Goal: Task Accomplishment & Management: Manage account settings

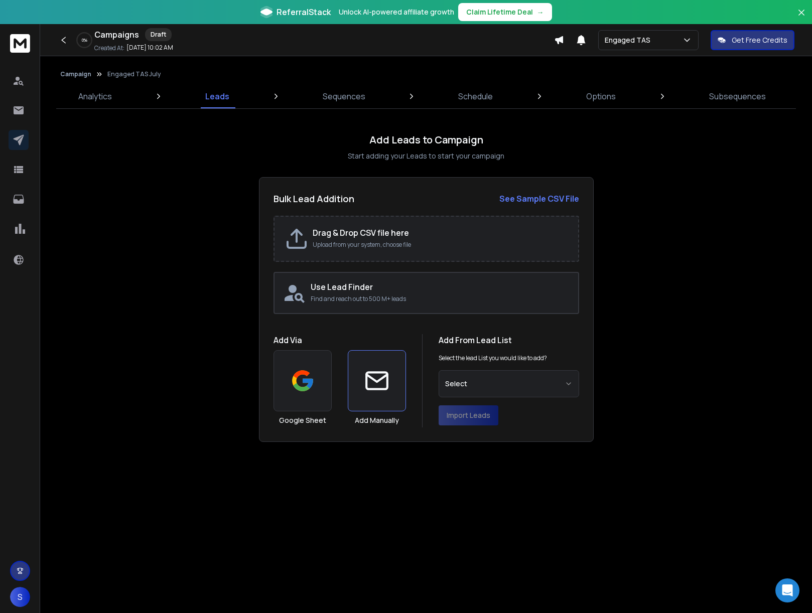
click at [373, 380] on polyline at bounding box center [376, 379] width 21 height 8
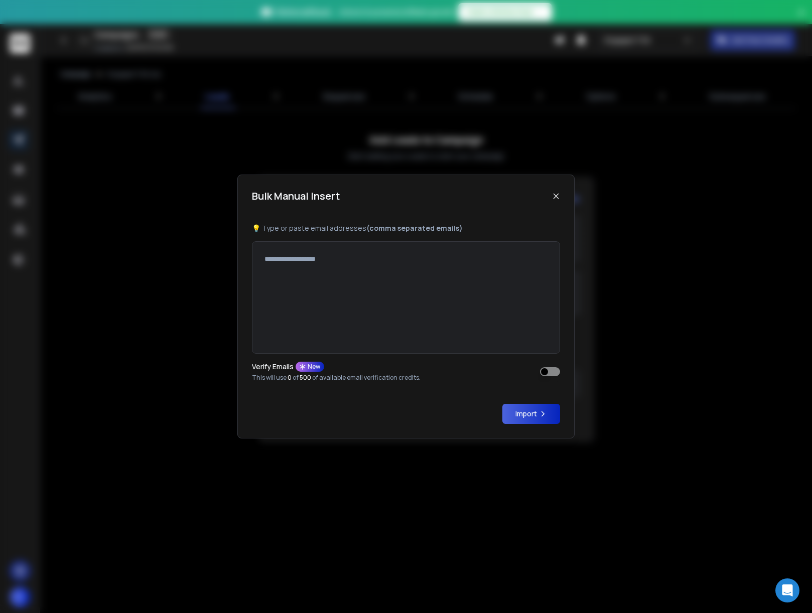
click at [554, 376] on button "Verify Emails New This will use 0 of 500 of available email verification credit…" at bounding box center [550, 371] width 20 height 9
click at [550, 375] on button "Verify Emails New This will use 0 of 500 of available email verification credit…" at bounding box center [550, 371] width 20 height 9
click at [555, 196] on icon at bounding box center [556, 196] width 8 height 8
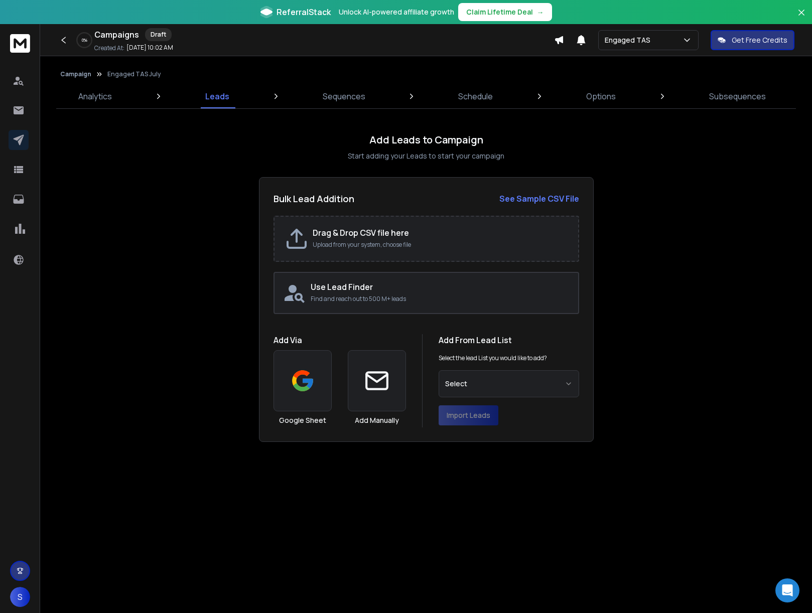
click at [531, 201] on strong "See Sample CSV File" at bounding box center [539, 198] width 80 height 11
click at [359, 239] on div "Drag & Drop CSV file here Upload from your system, choose file" at bounding box center [440, 239] width 255 height 24
type input "**********"
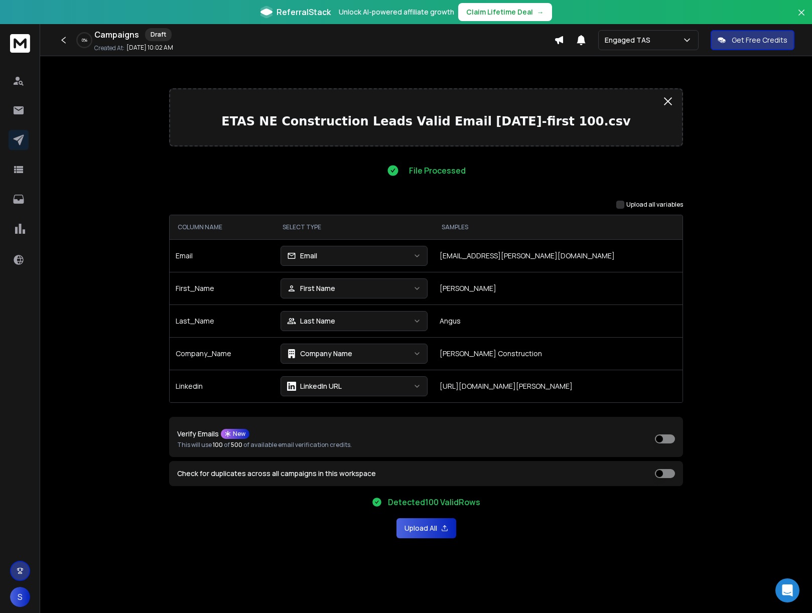
click at [432, 531] on button "Upload All" at bounding box center [426, 528] width 60 height 20
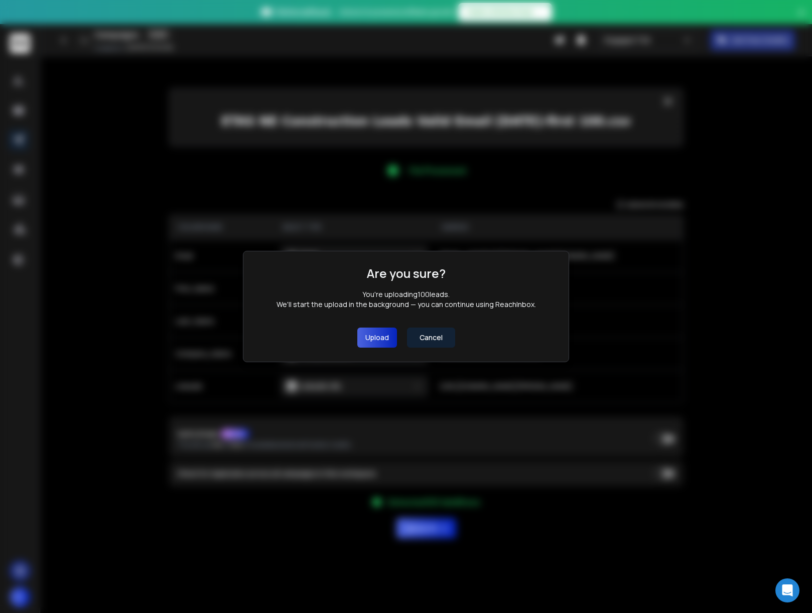
click at [369, 337] on button "Upload" at bounding box center [377, 338] width 40 height 20
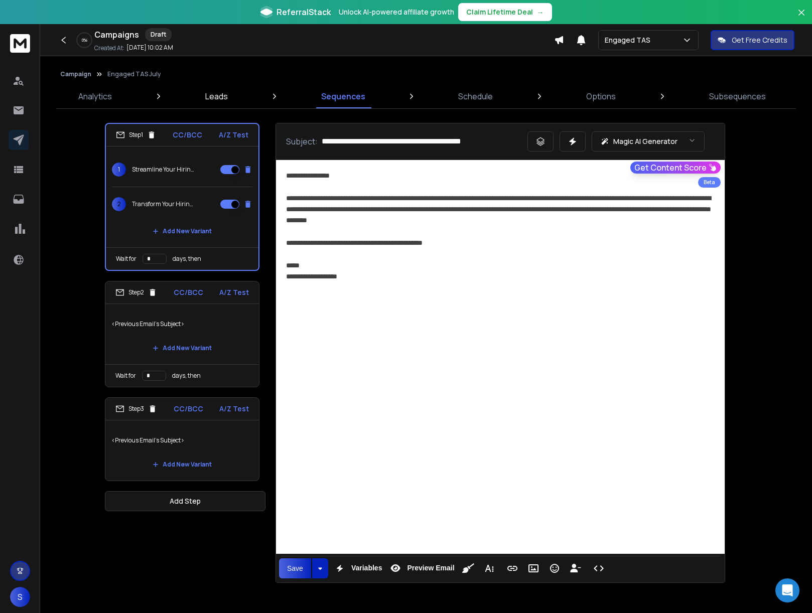
click at [218, 96] on p "Leads" at bounding box center [216, 96] width 23 height 12
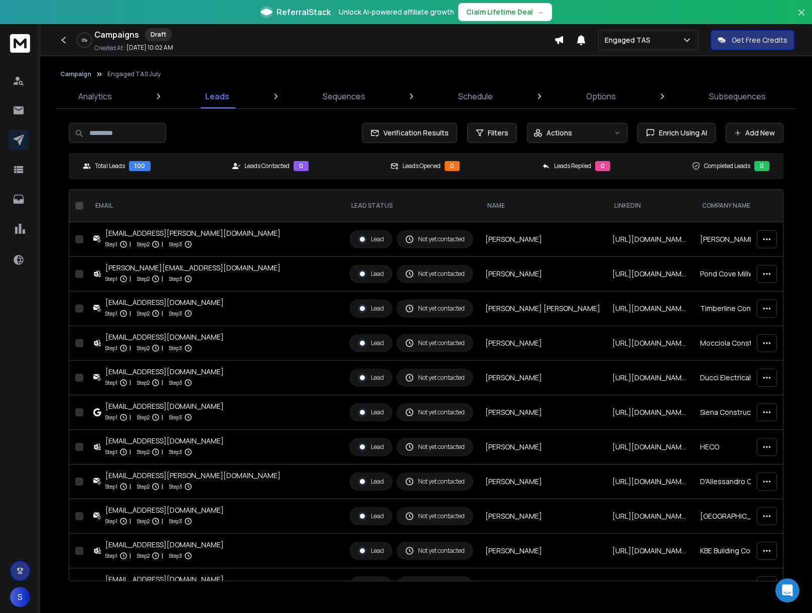
click at [762, 277] on icon "button" at bounding box center [766, 273] width 9 height 9
click at [744, 297] on p "Delete Lead" at bounding box center [742, 295] width 41 height 10
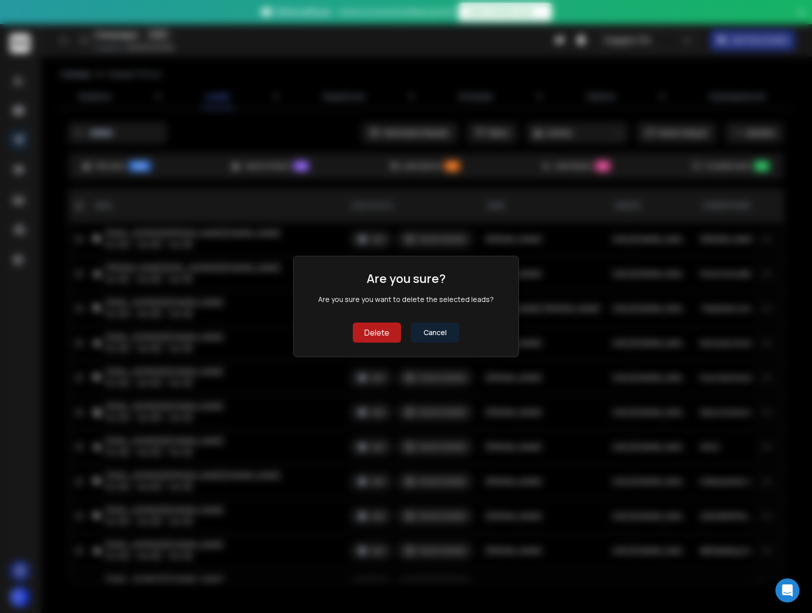
click at [378, 332] on button "Delete" at bounding box center [377, 333] width 48 height 20
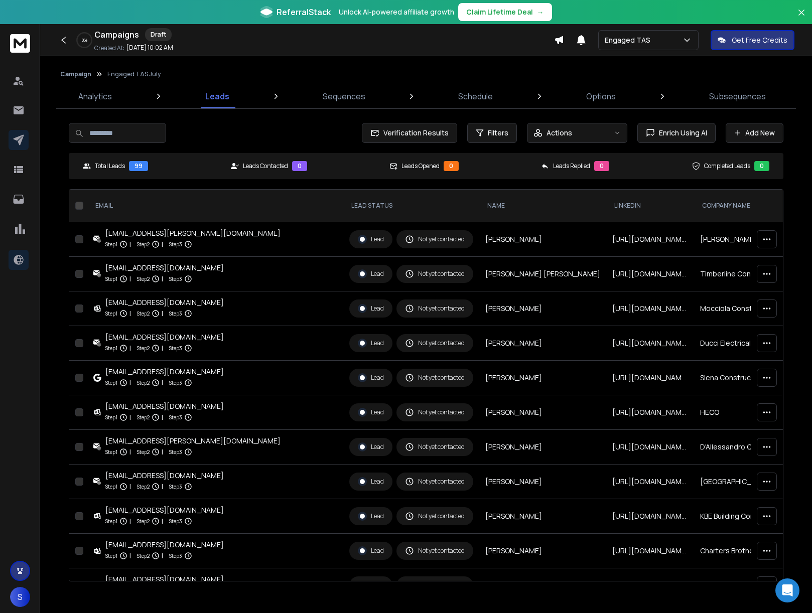
click at [502, 13] on button "Claim Lifetime Deal →" at bounding box center [505, 12] width 94 height 18
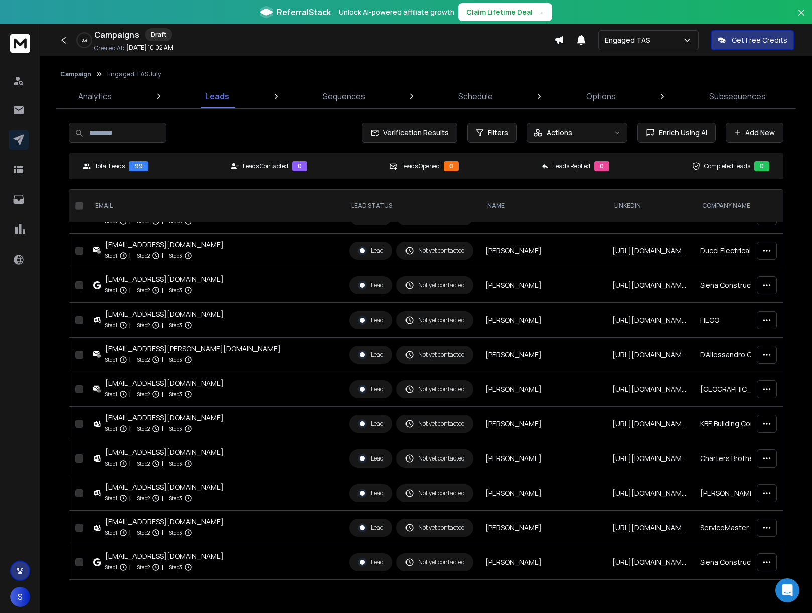
scroll to position [104, 0]
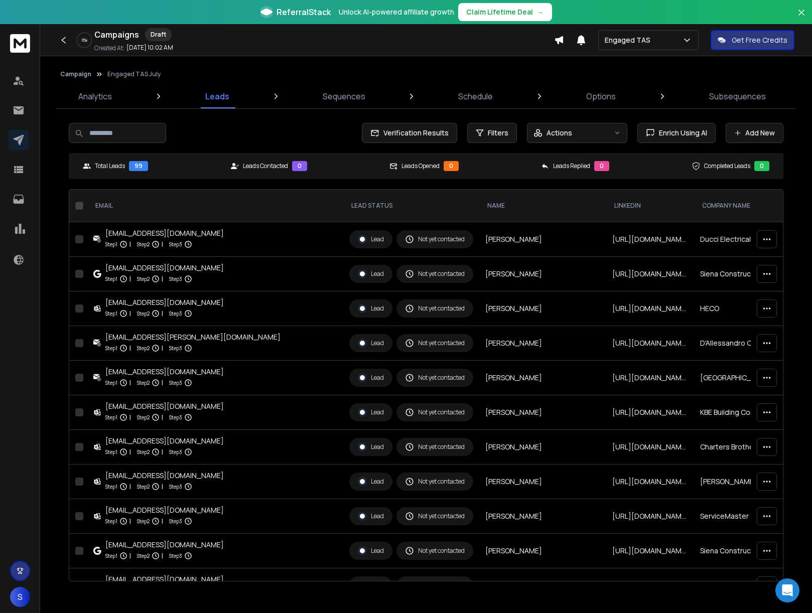
click at [762, 484] on icon "button" at bounding box center [766, 481] width 9 height 9
click at [749, 504] on p "Delete Lead" at bounding box center [742, 503] width 41 height 10
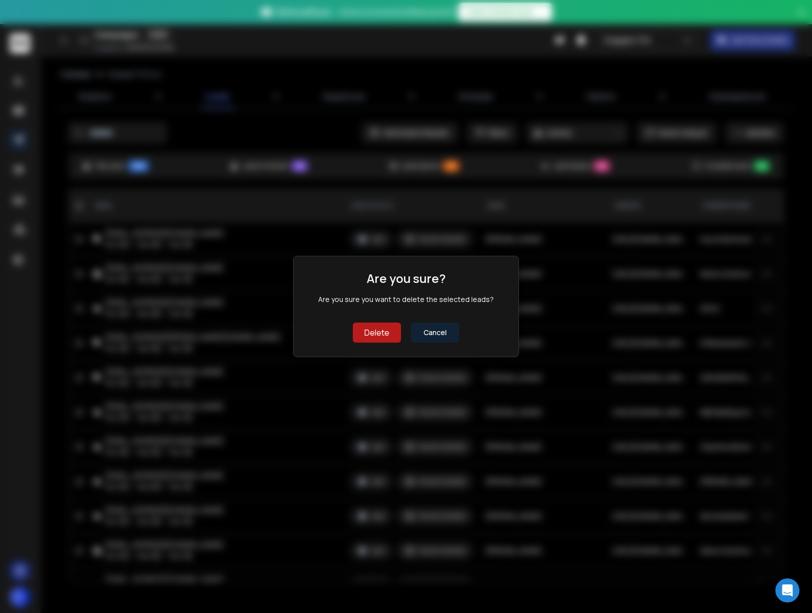
click at [381, 332] on button "Delete" at bounding box center [377, 333] width 48 height 20
